Goal: Communication & Community: Answer question/provide support

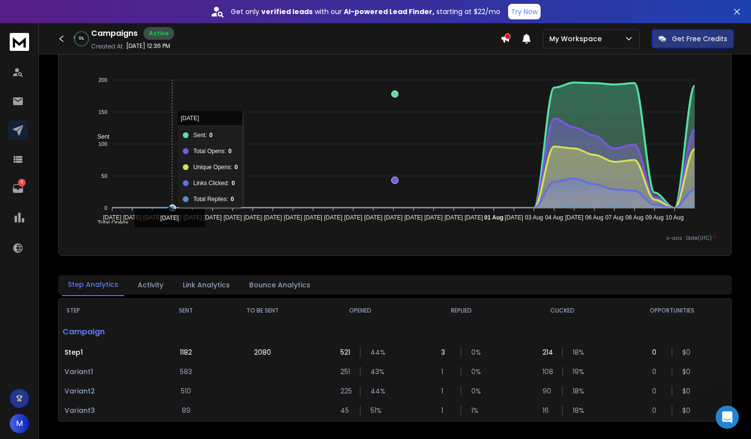
scroll to position [227, 0]
click at [166, 148] on foreignobject "Sent Total Opens Unique Opens Links Clicked Total Replies" at bounding box center [394, 140] width 609 height 170
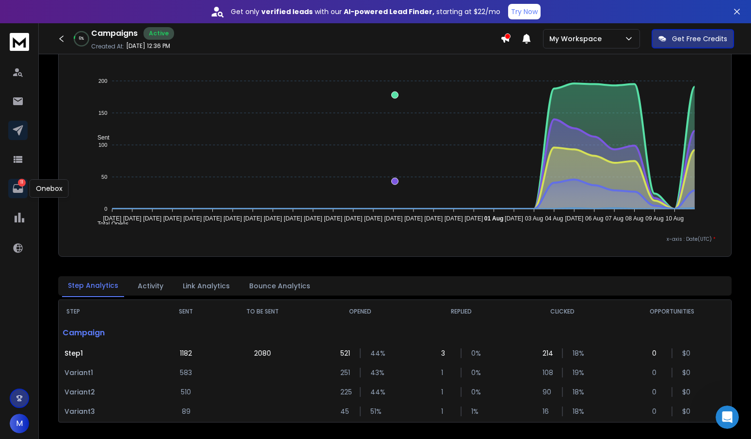
click at [12, 191] on icon at bounding box center [18, 189] width 12 height 12
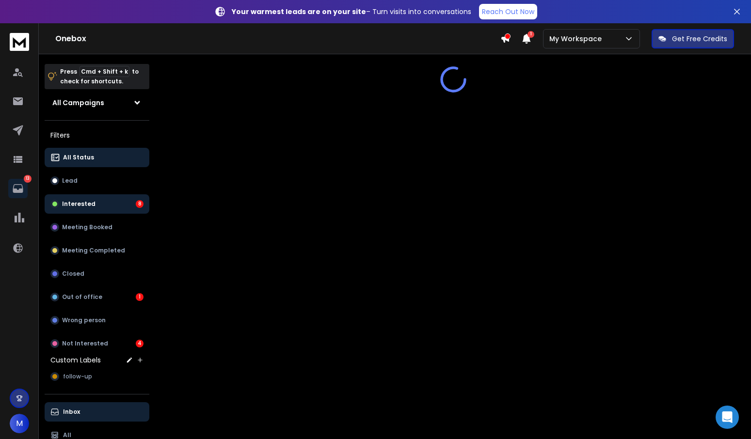
click at [109, 206] on button "Interested 8" at bounding box center [97, 203] width 105 height 19
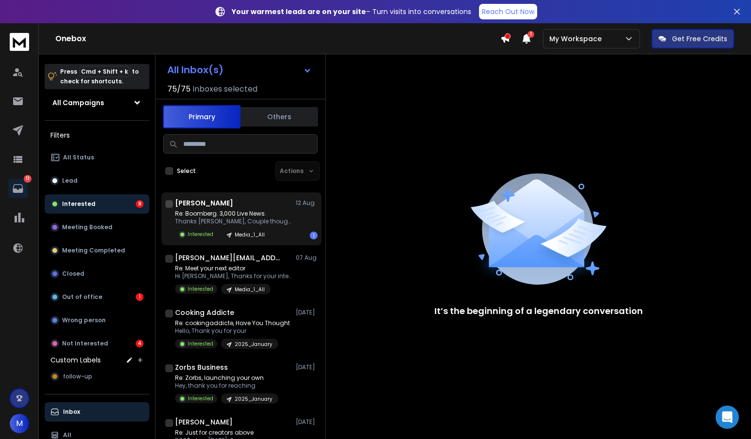
click at [190, 212] on p "Re: Boomberg. 3,000 Live News." at bounding box center [233, 214] width 116 height 8
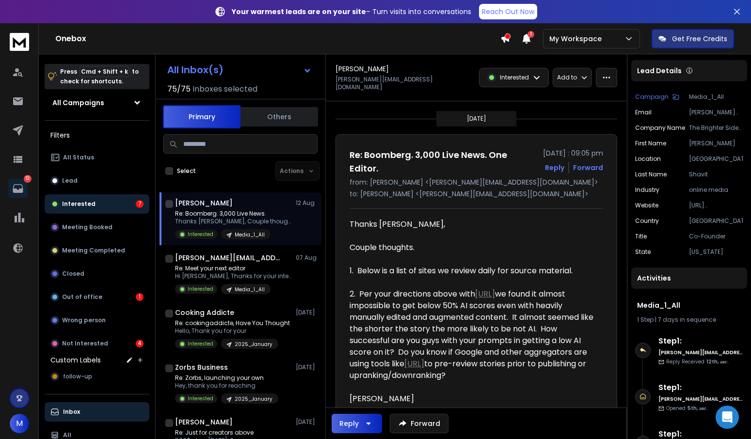
click at [415, 318] on div "2. Per your directions above with [URL] we found it almost impossible to get be…" at bounding box center [473, 334] width 246 height 93
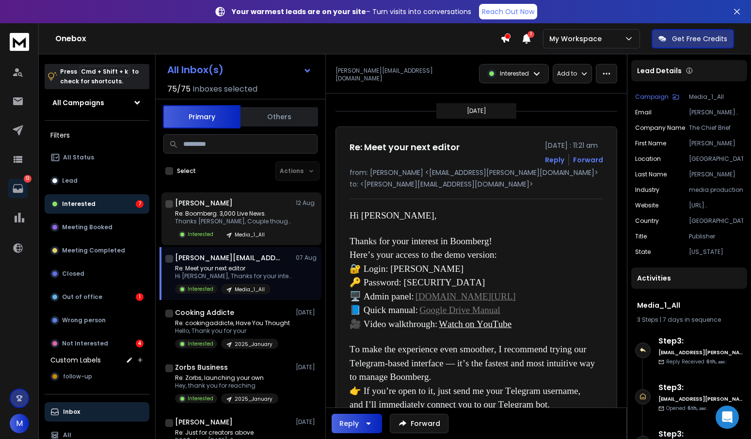
click at [273, 224] on div "Re: Boomberg. 3,000 Live News. Thanks [PERSON_NAME], Couple thoughts. 1. Intere…" at bounding box center [246, 225] width 143 height 30
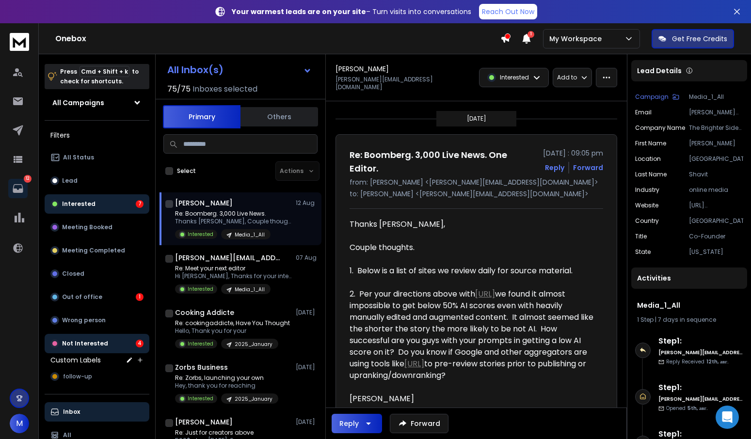
click at [105, 342] on button "Not Interested 4" at bounding box center [97, 343] width 105 height 19
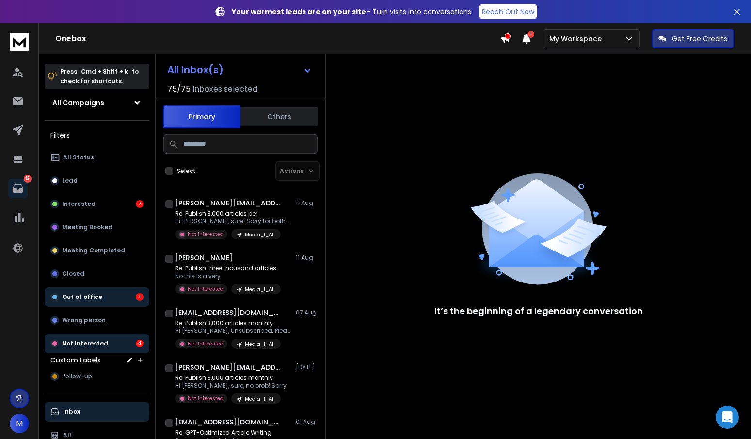
click at [104, 295] on button "Out of office 1" at bounding box center [97, 297] width 105 height 19
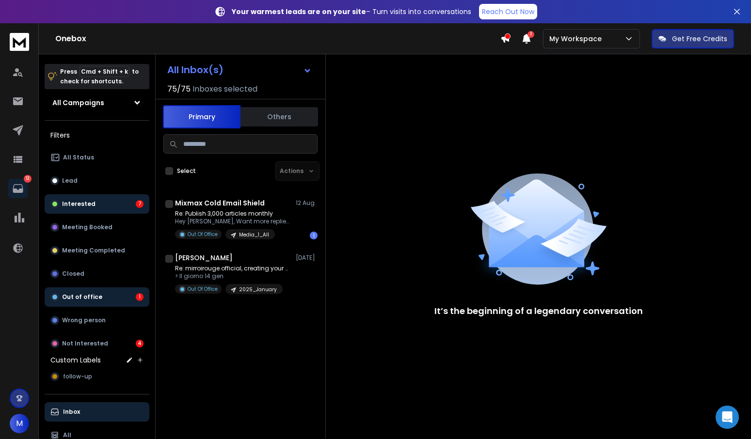
click at [106, 212] on button "Interested 7" at bounding box center [97, 203] width 105 height 19
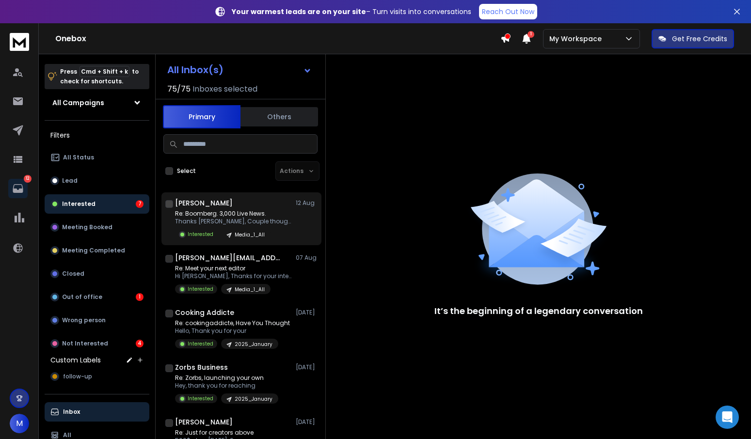
click at [199, 224] on p "Thanks [PERSON_NAME], Couple thoughts. 1." at bounding box center [233, 222] width 116 height 8
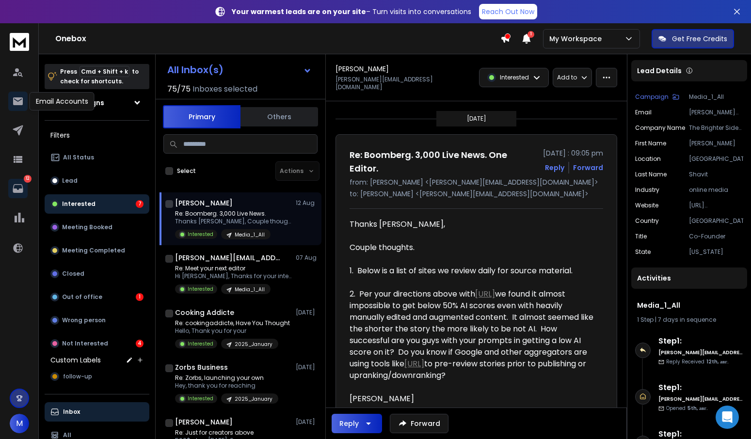
click at [18, 101] on icon at bounding box center [18, 101] width 10 height 8
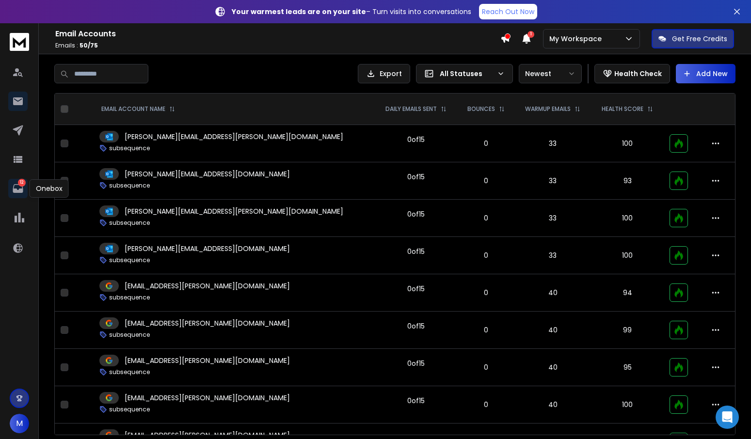
click at [18, 193] on icon at bounding box center [18, 189] width 12 height 12
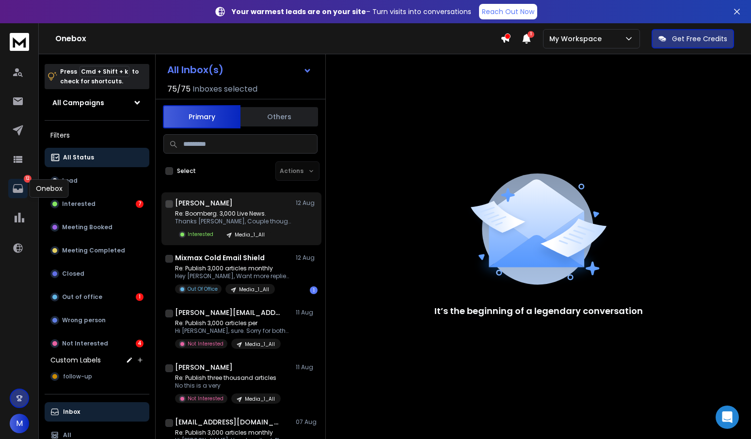
click at [245, 212] on p "Re: Boomberg. 3,000 Live News." at bounding box center [233, 214] width 116 height 8
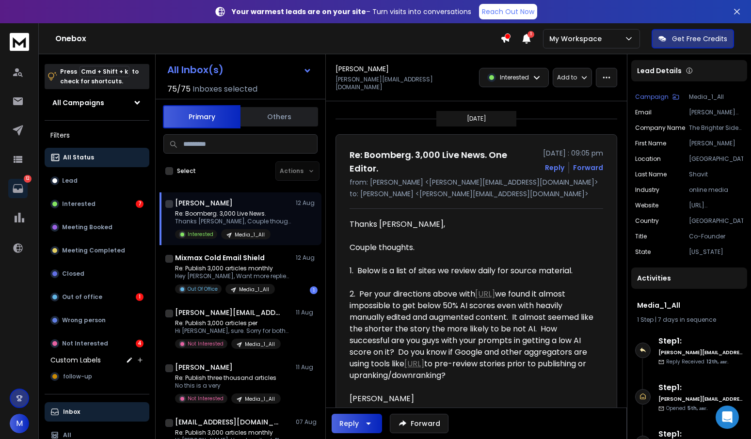
click at [491, 345] on div "2. Per your directions above with [URL] we found it almost impossible to get be…" at bounding box center [473, 334] width 246 height 93
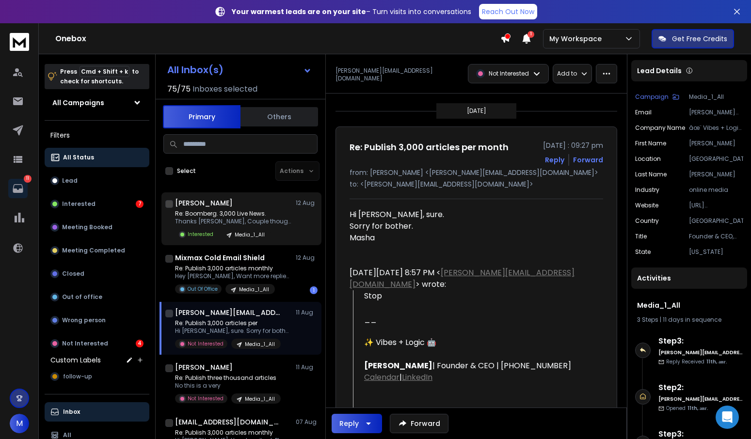
click at [268, 210] on p "Re: Boomberg. 3,000 Live News." at bounding box center [233, 214] width 116 height 8
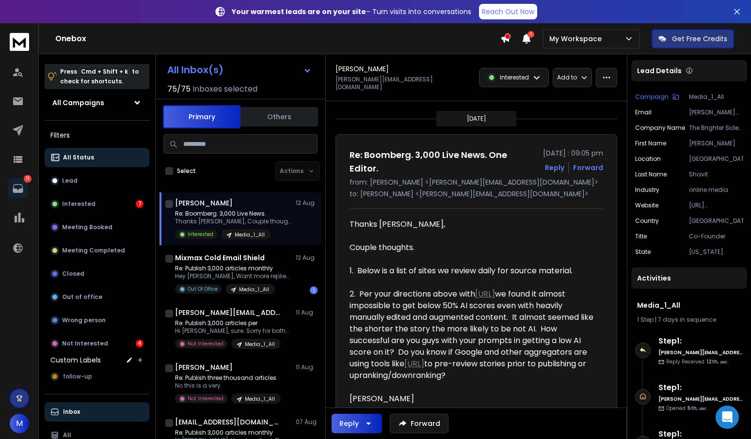
click at [268, 210] on p "Re: Boomberg. 3,000 Live News." at bounding box center [233, 214] width 116 height 8
click at [267, 209] on div "[PERSON_NAME] [DATE] Re: [PERSON_NAME]. 3,000 Live News. Thanks [PERSON_NAME], …" at bounding box center [246, 218] width 143 height 41
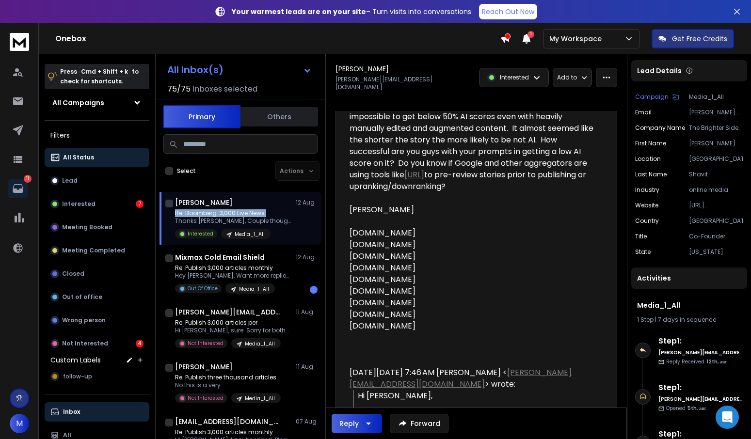
scroll to position [190, 0]
drag, startPoint x: 350, startPoint y: 223, endPoint x: 413, endPoint y: 317, distance: 112.8
click at [413, 317] on div "Thanks [PERSON_NAME], Couple thoughts. 1. Below is a list of sites we review da…" at bounding box center [473, 192] width 246 height 326
copy div "[DOMAIN_NAME] [DOMAIN_NAME] [DOMAIN_NAME] [DOMAIN_NAME] [DOMAIN_NAME] [DOMAIN_N…"
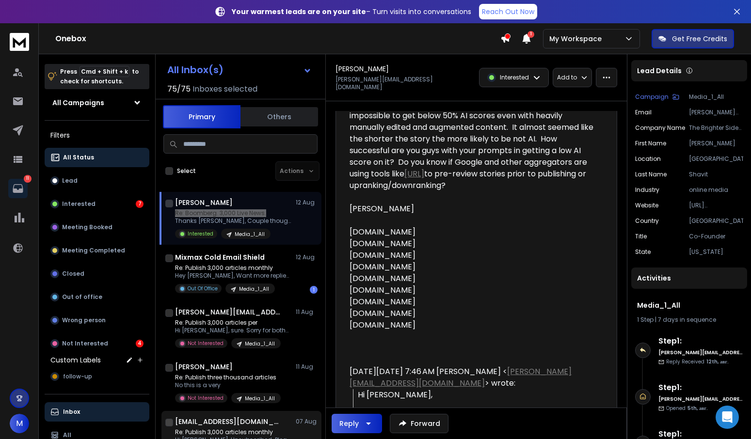
drag, startPoint x: 401, startPoint y: 301, endPoint x: 251, endPoint y: 438, distance: 203.5
click at [0, 0] on div "Your warmest leads are on your site – Turn visits into conversations Reach Out …" at bounding box center [375, 219] width 751 height 439
